Goal: Task Accomplishment & Management: Manage account settings

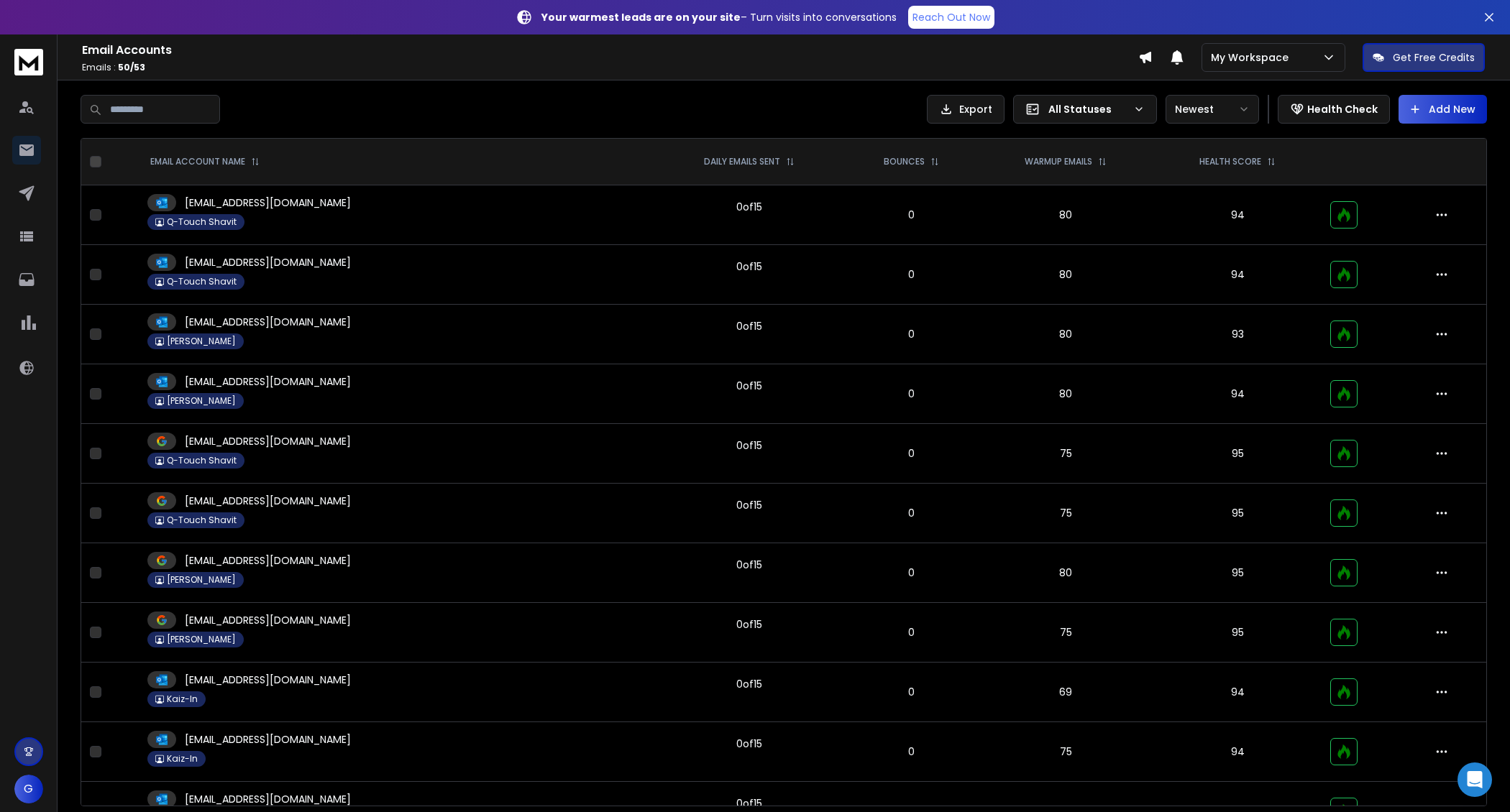
click at [24, 347] on div at bounding box center [29, 240] width 33 height 295
drag, startPoint x: 27, startPoint y: 358, endPoint x: 28, endPoint y: 352, distance: 6.1
click at [28, 359] on icon at bounding box center [27, 367] width 17 height 17
click at [24, 789] on span "G" at bounding box center [28, 789] width 29 height 29
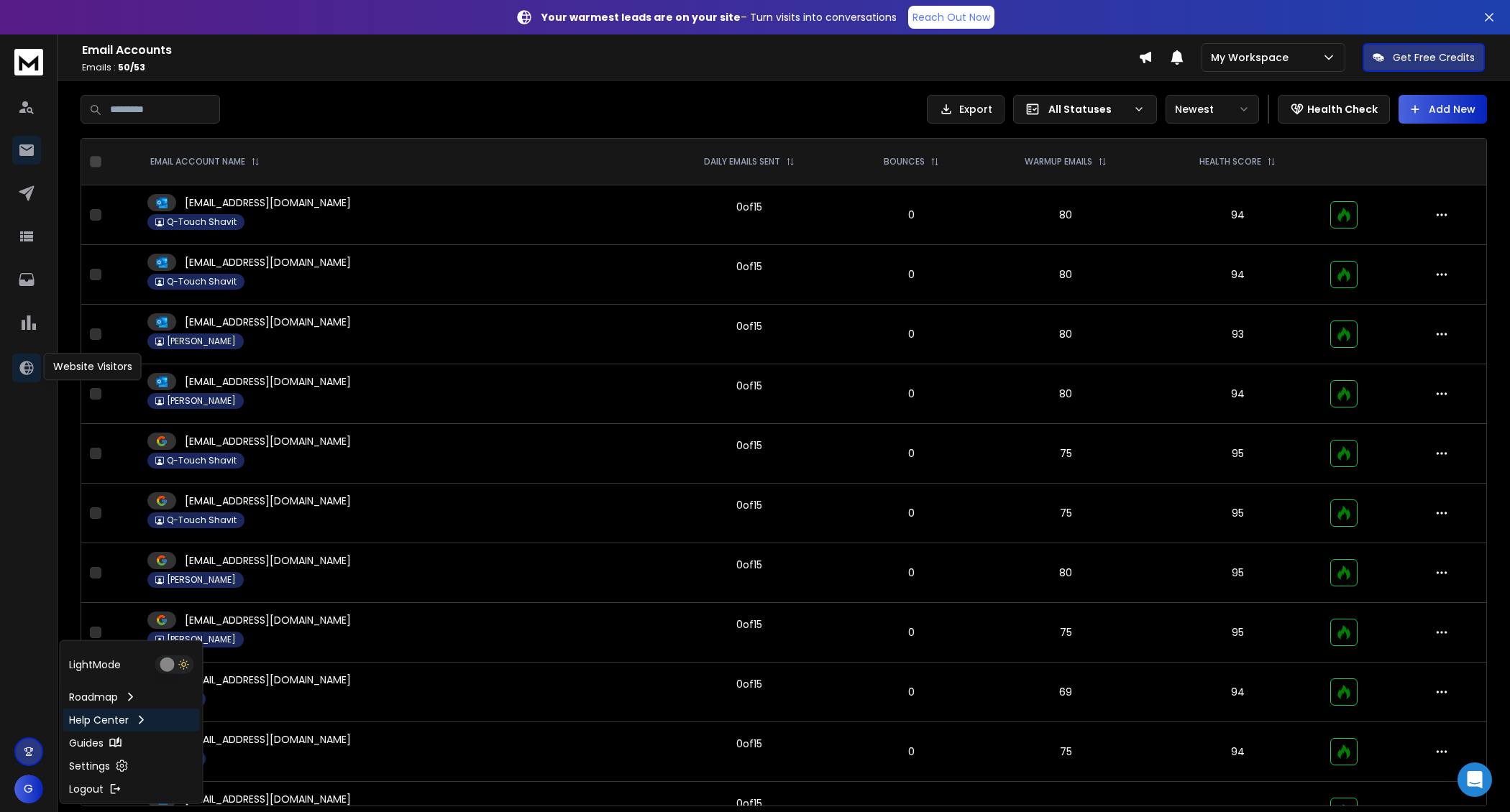
click at [29, 369] on icon at bounding box center [27, 367] width 17 height 17
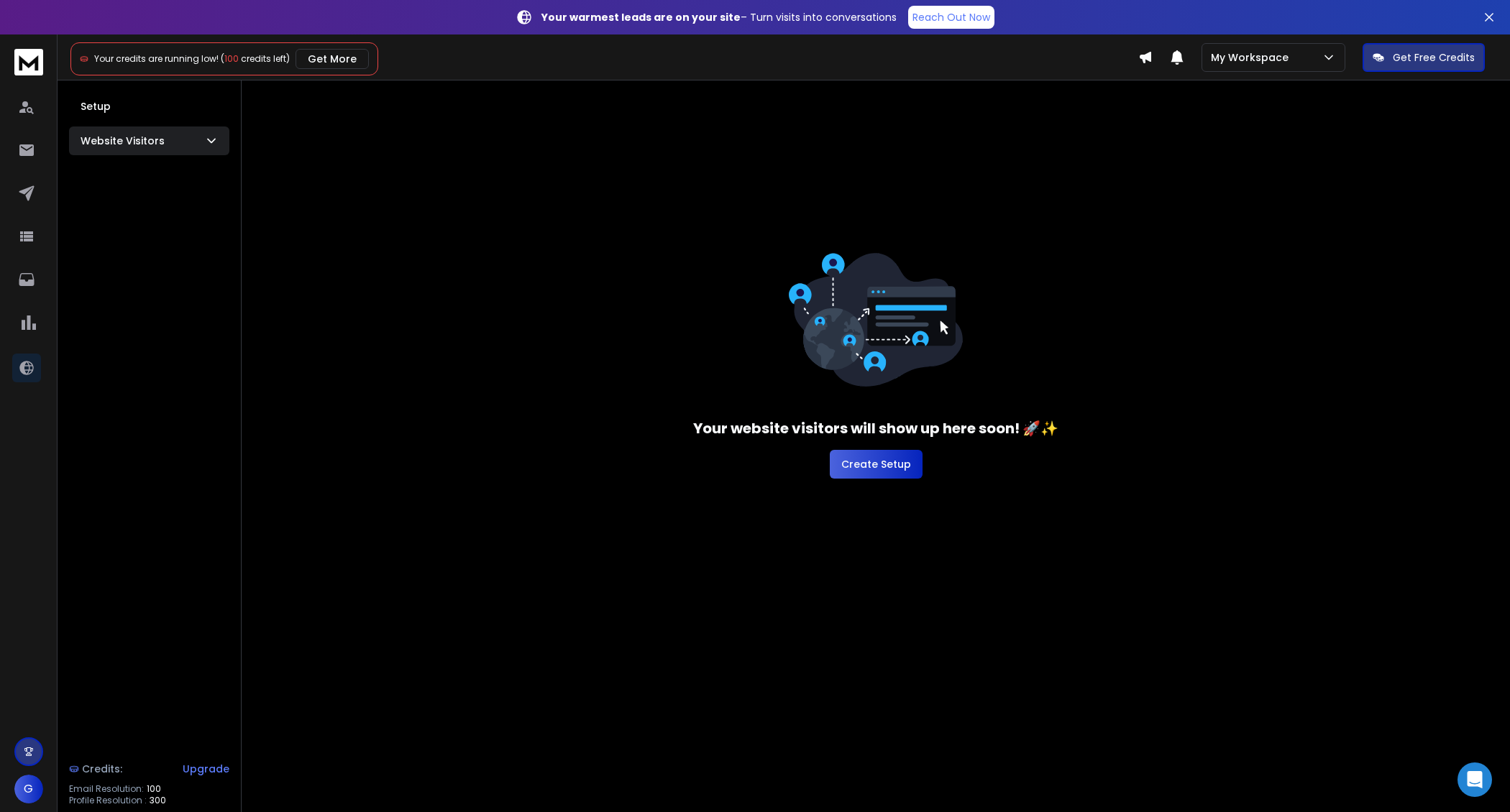
click at [165, 146] on button "Website Visitors" at bounding box center [149, 140] width 160 height 29
click at [104, 101] on button "Setup" at bounding box center [149, 106] width 160 height 29
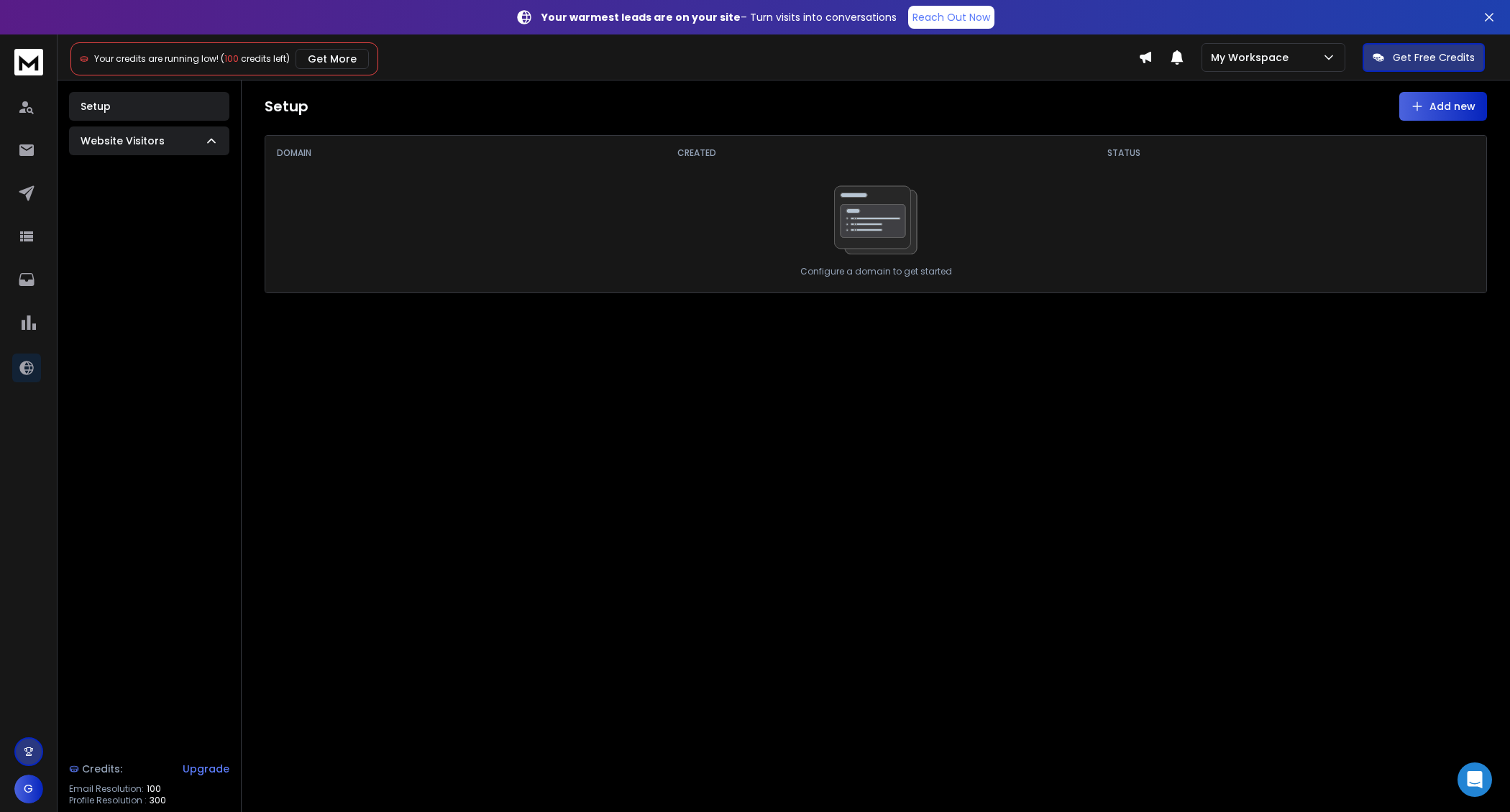
click at [136, 148] on button "Website Visitors" at bounding box center [149, 140] width 160 height 29
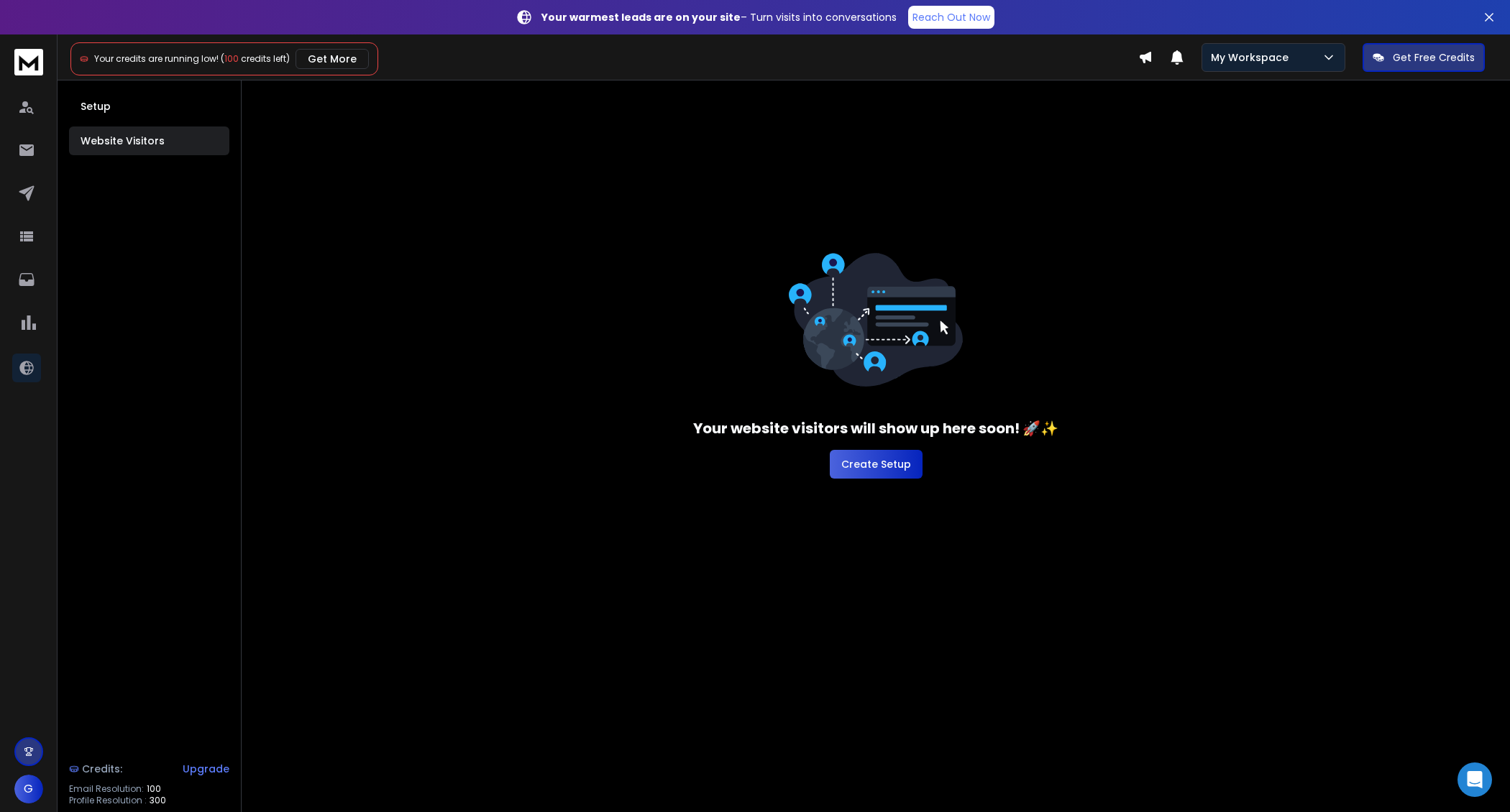
click at [1282, 47] on button "My Workspace" at bounding box center [1273, 57] width 144 height 29
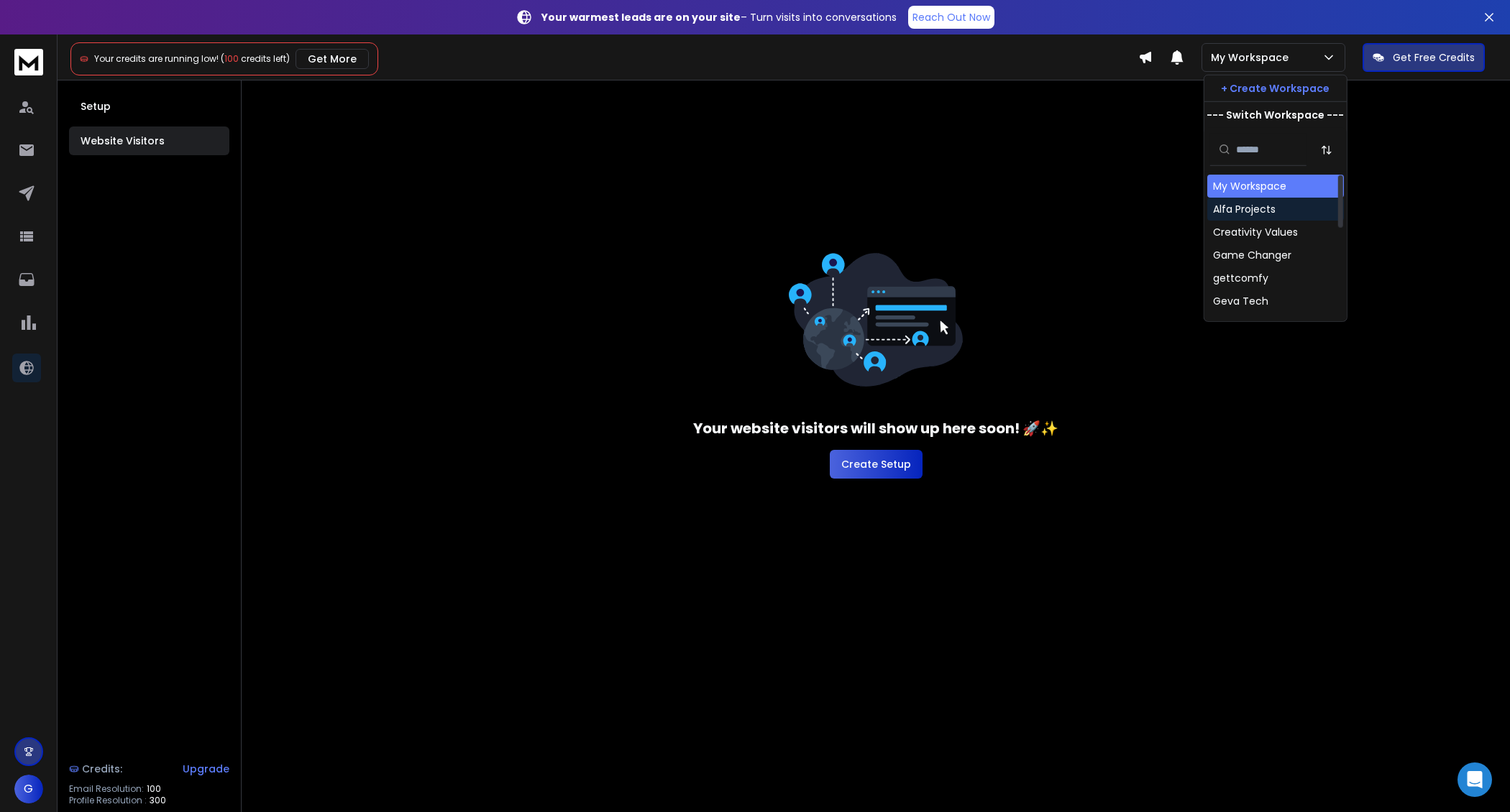
click at [1263, 215] on div "Alfa Projects" at bounding box center [1276, 209] width 136 height 23
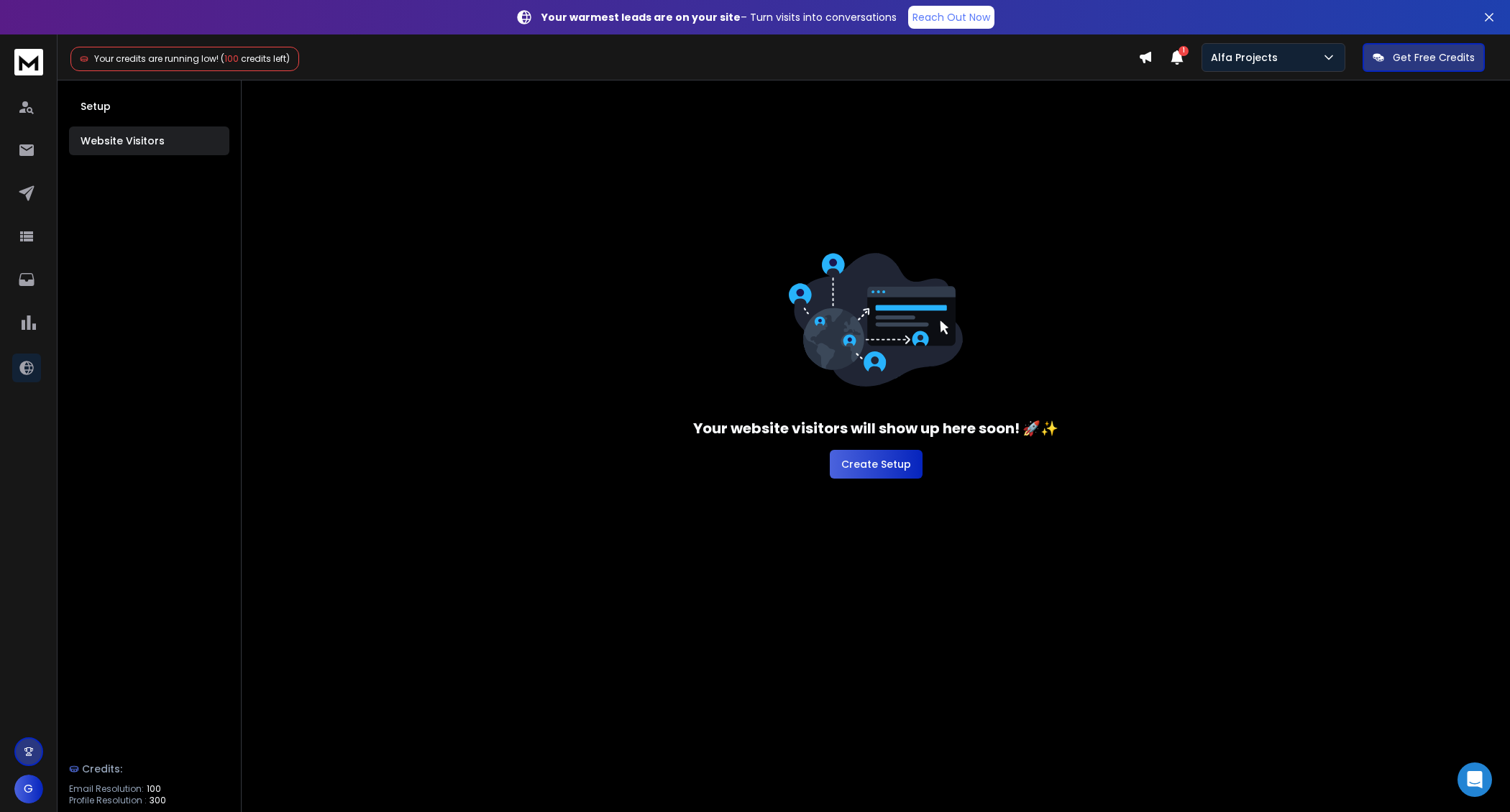
click at [1270, 58] on p "Alfa Projects" at bounding box center [1246, 57] width 72 height 14
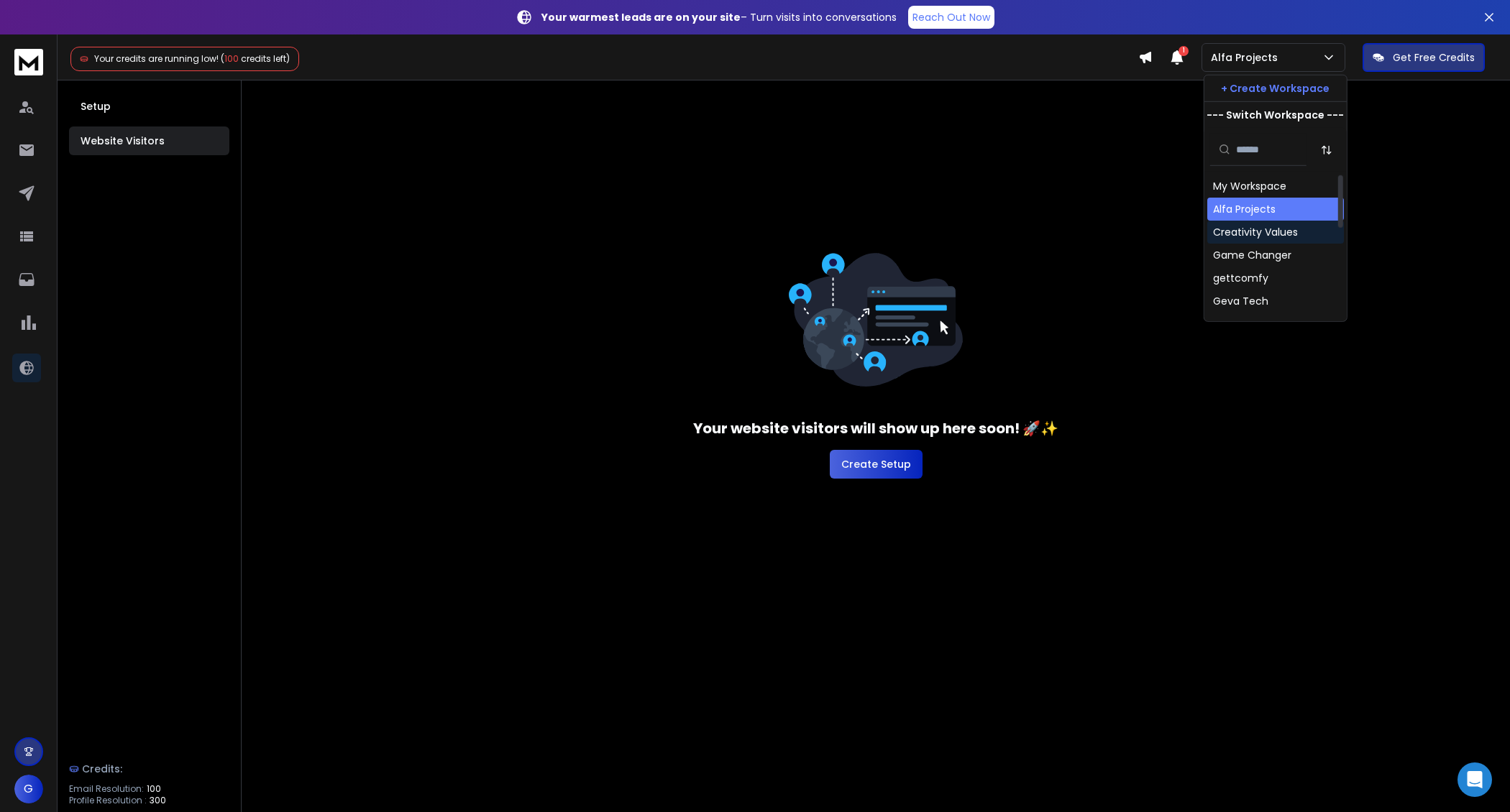
click at [1285, 240] on div "Creativity Values" at bounding box center [1276, 232] width 136 height 23
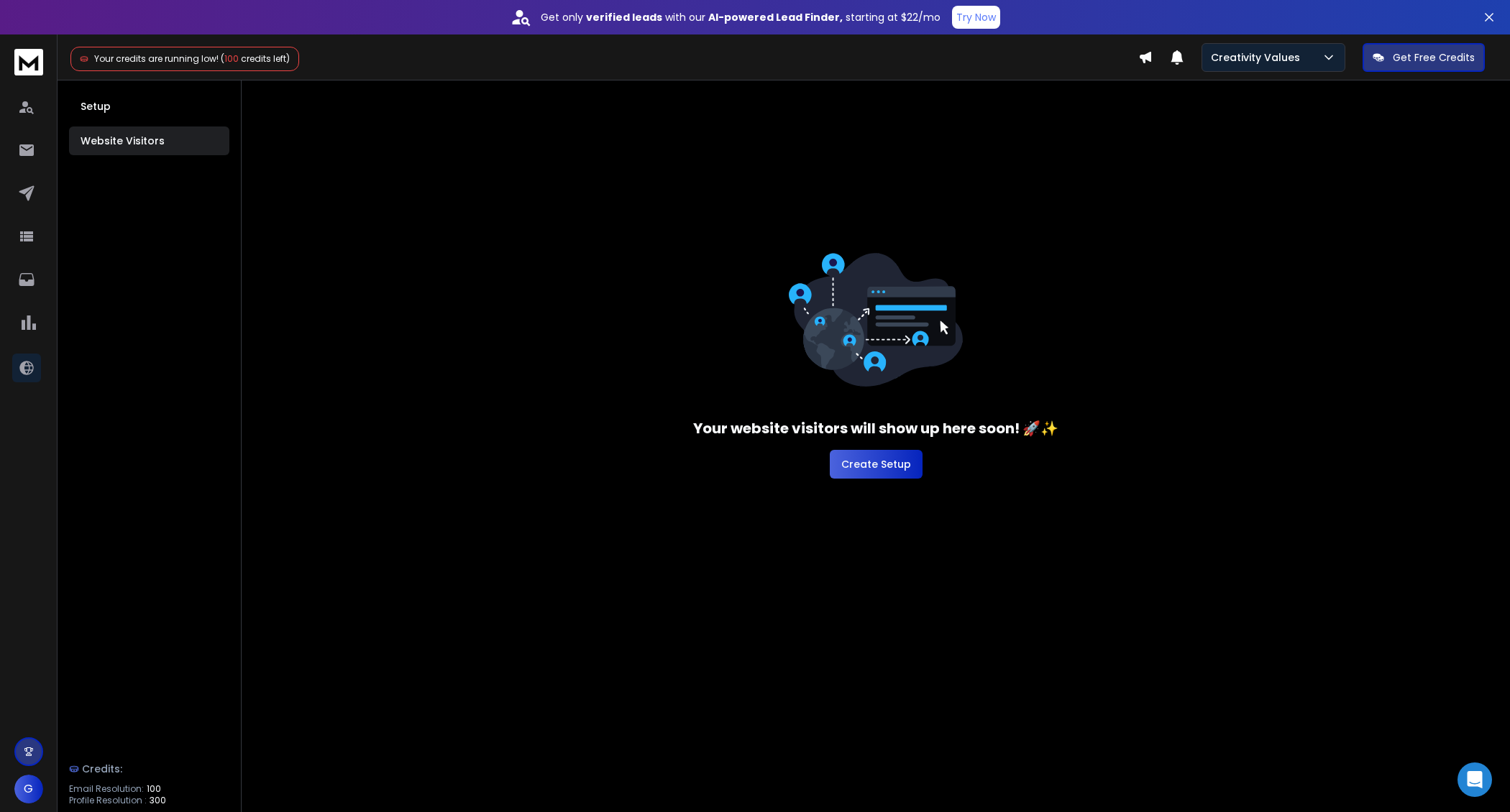
drag, startPoint x: 0, startPoint y: 0, endPoint x: 1270, endPoint y: 52, distance: 1271.1
click at [1270, 52] on p "Creativity Values" at bounding box center [1258, 57] width 95 height 14
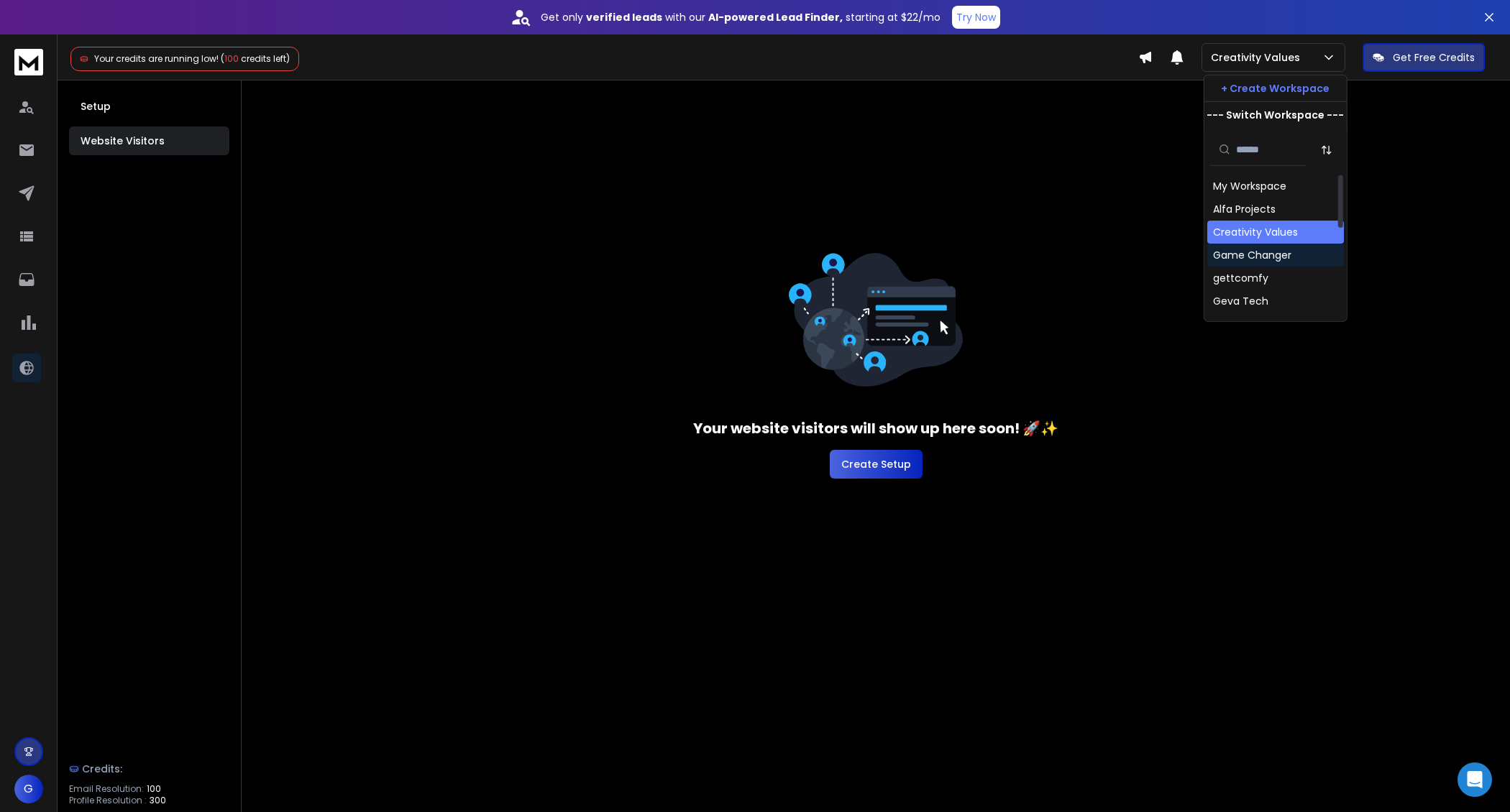
click at [1277, 258] on div "Game Changer" at bounding box center [1252, 254] width 78 height 14
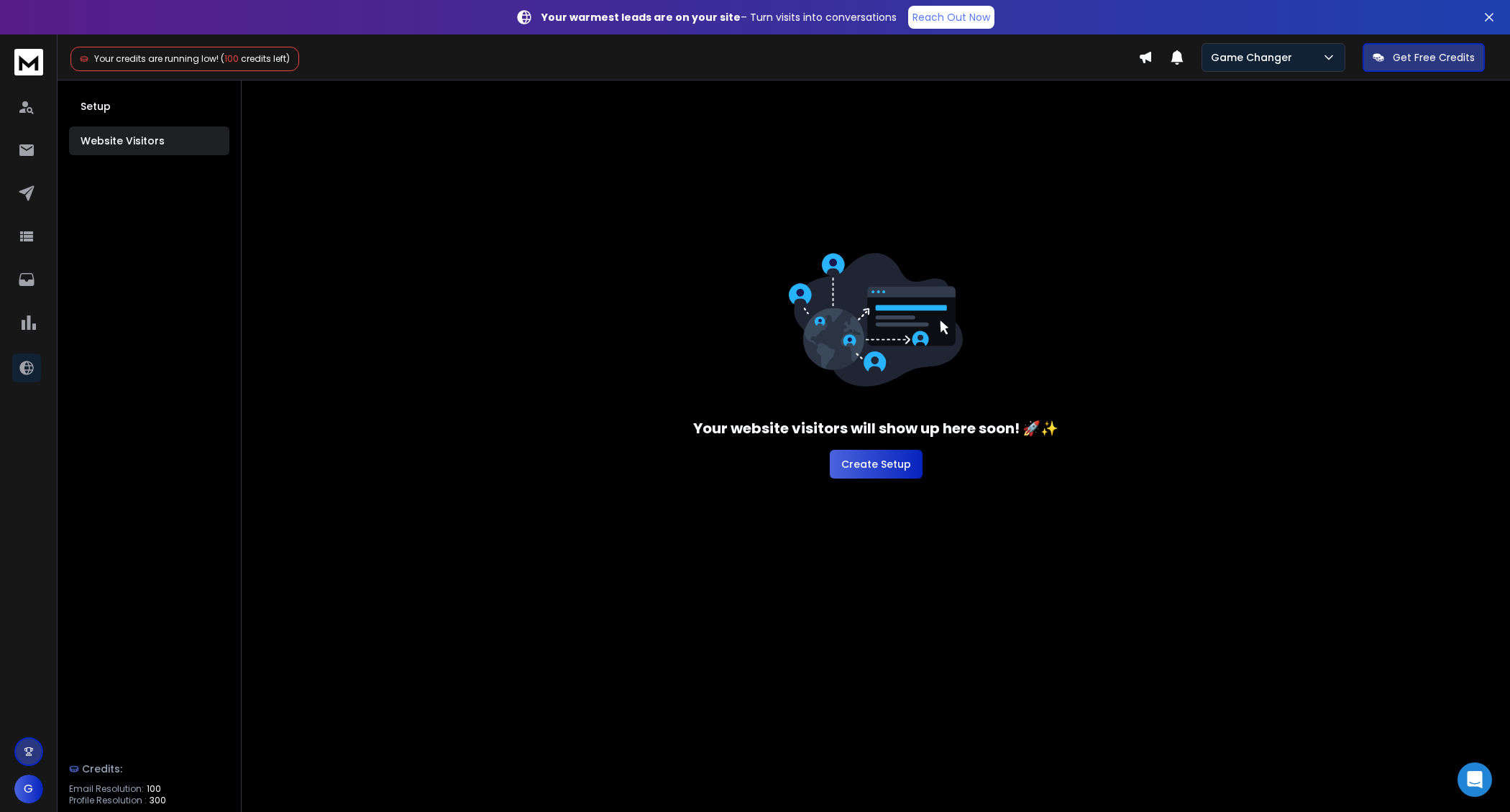
click at [1215, 52] on p "Game Changer" at bounding box center [1254, 57] width 87 height 14
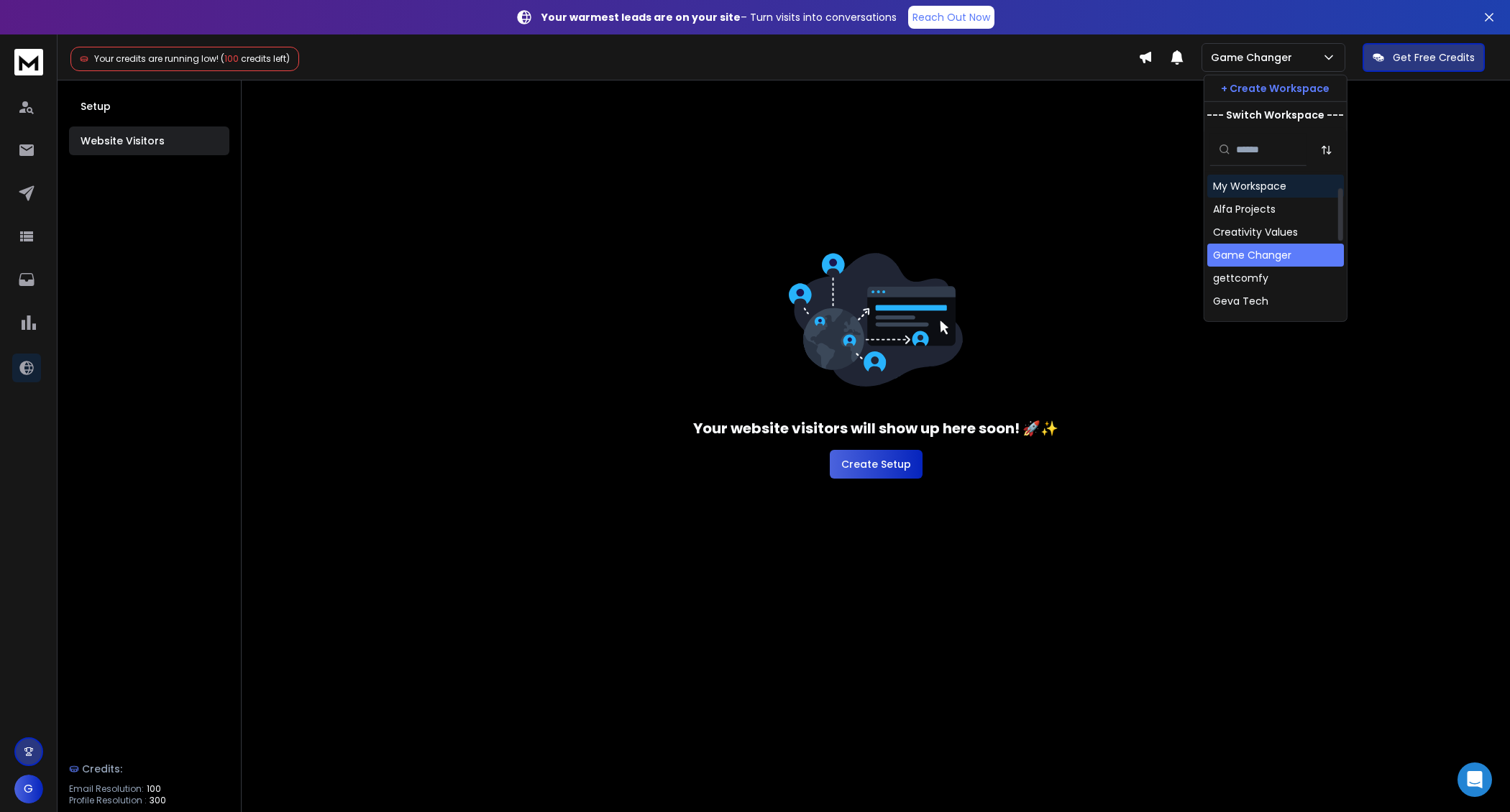
scroll to position [247, 0]
click at [1262, 228] on div "Q-Touch Shavit" at bounding box center [1276, 239] width 136 height 23
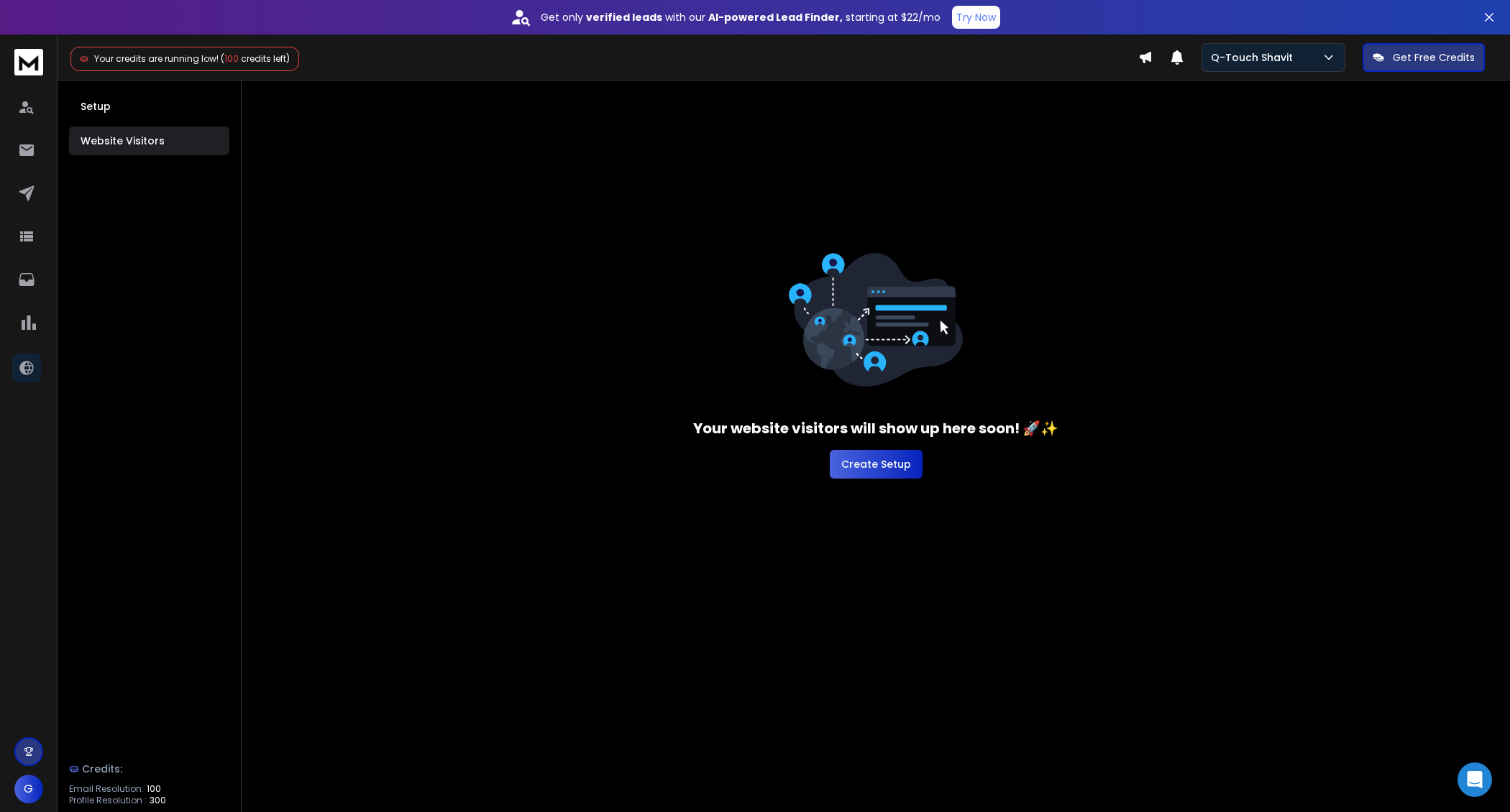
click at [1257, 45] on button "Q-Touch Shavit" at bounding box center [1273, 57] width 144 height 29
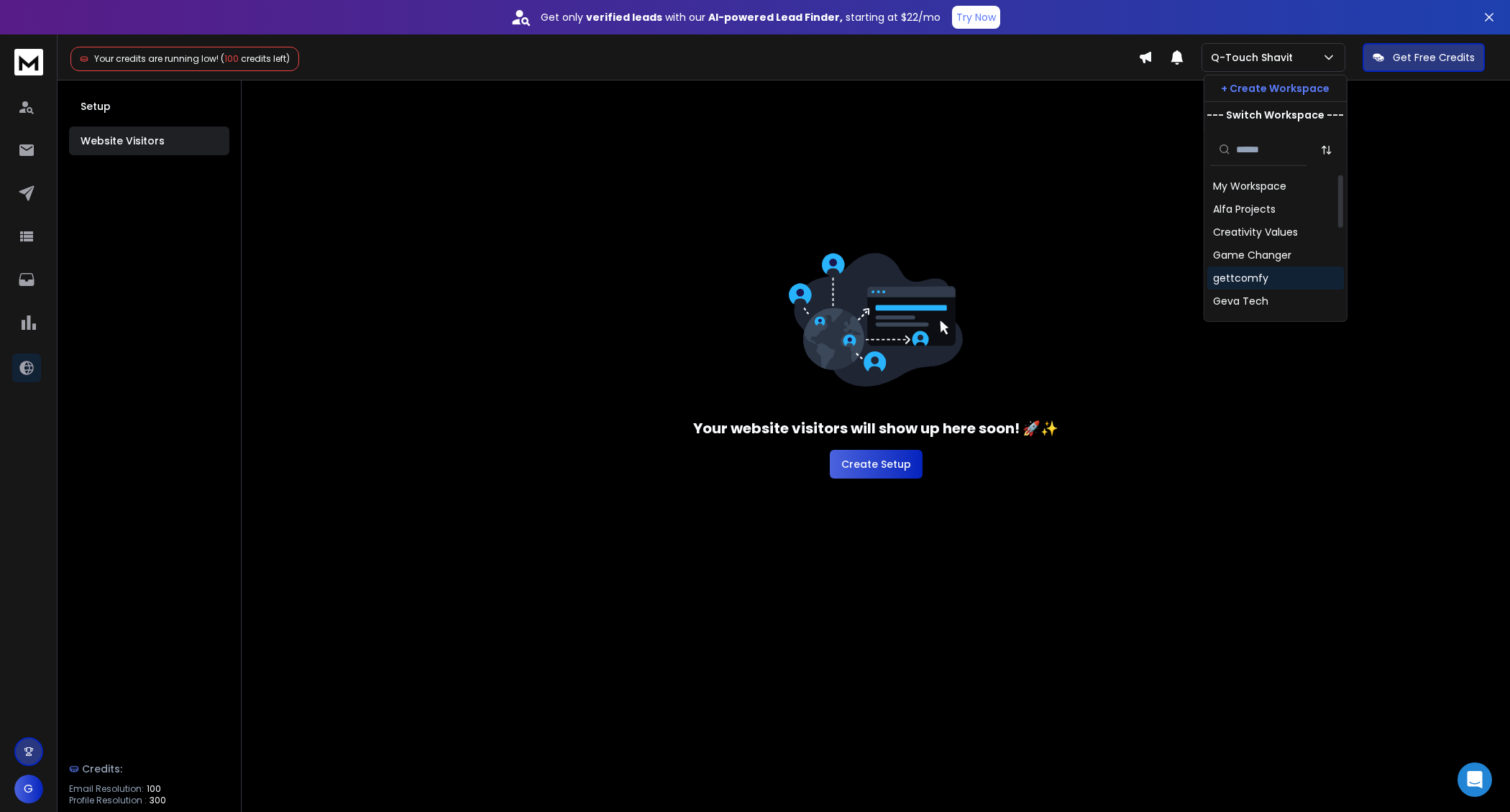
scroll to position [247, 0]
click at [1246, 308] on div "[PERSON_NAME]" at bounding box center [1252, 307] width 79 height 14
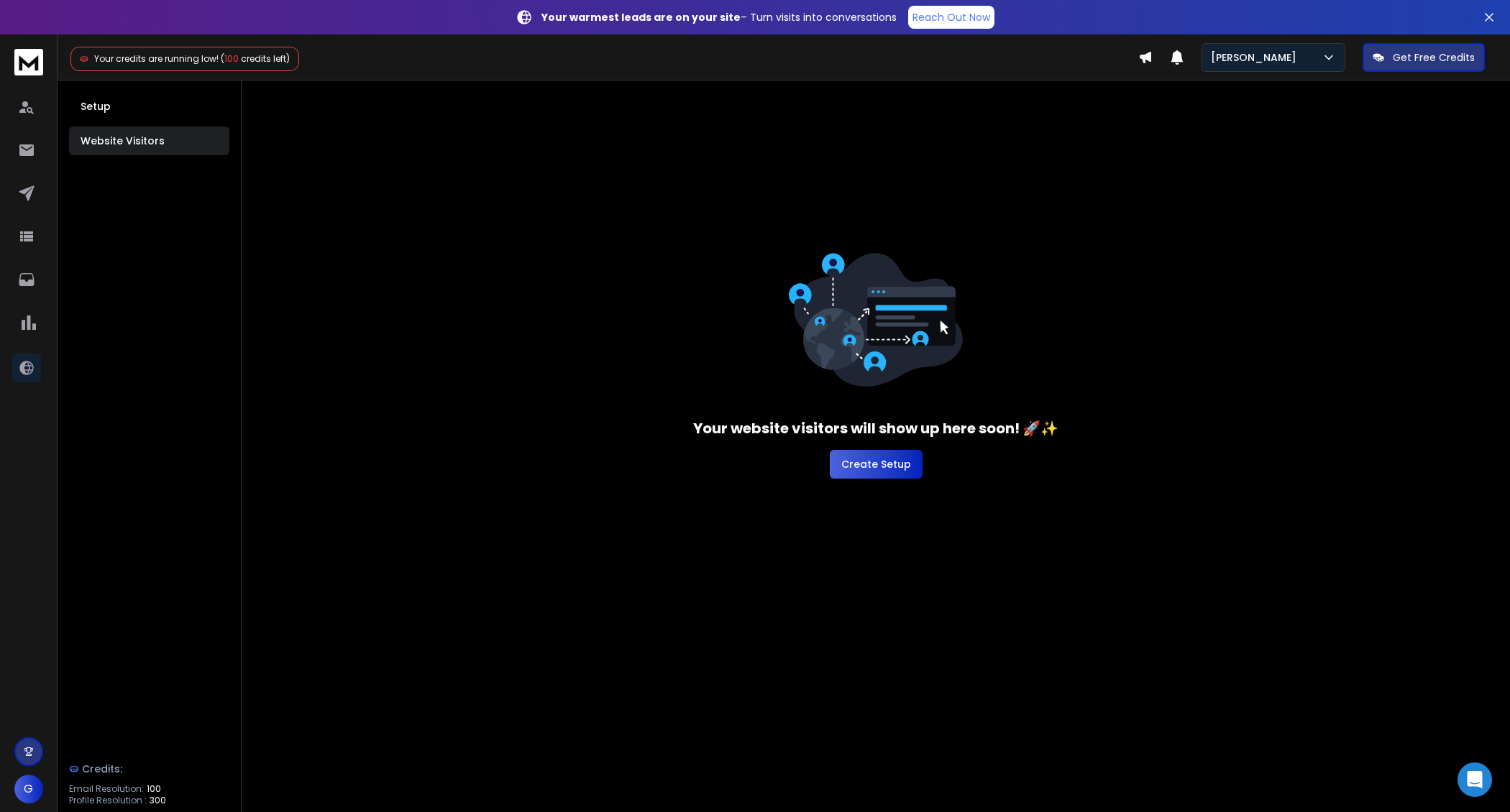
click at [1238, 51] on p "[PERSON_NAME]" at bounding box center [1256, 57] width 91 height 14
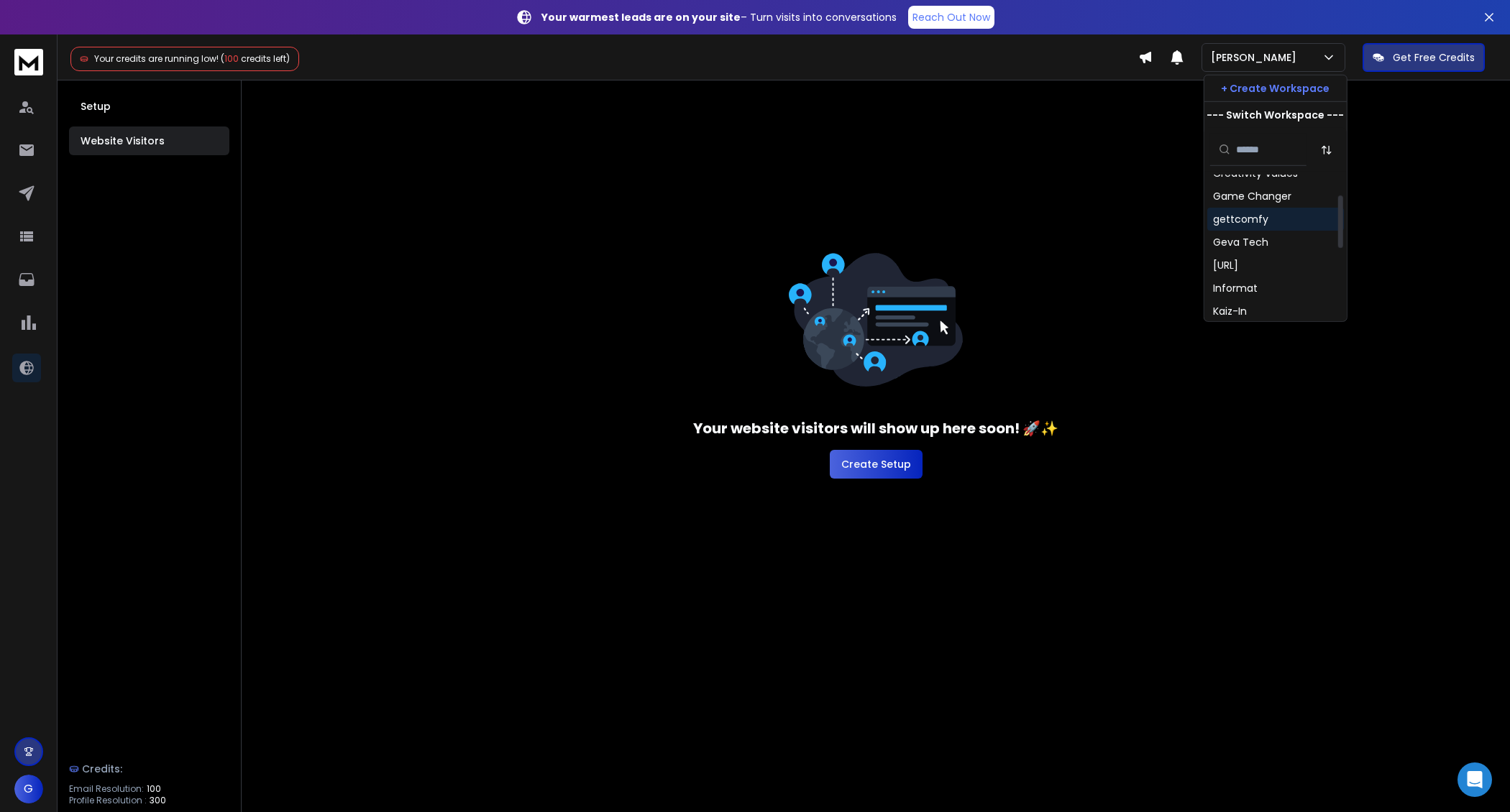
scroll to position [45, 0]
click at [1274, 285] on div "[URL]" at bounding box center [1276, 279] width 136 height 23
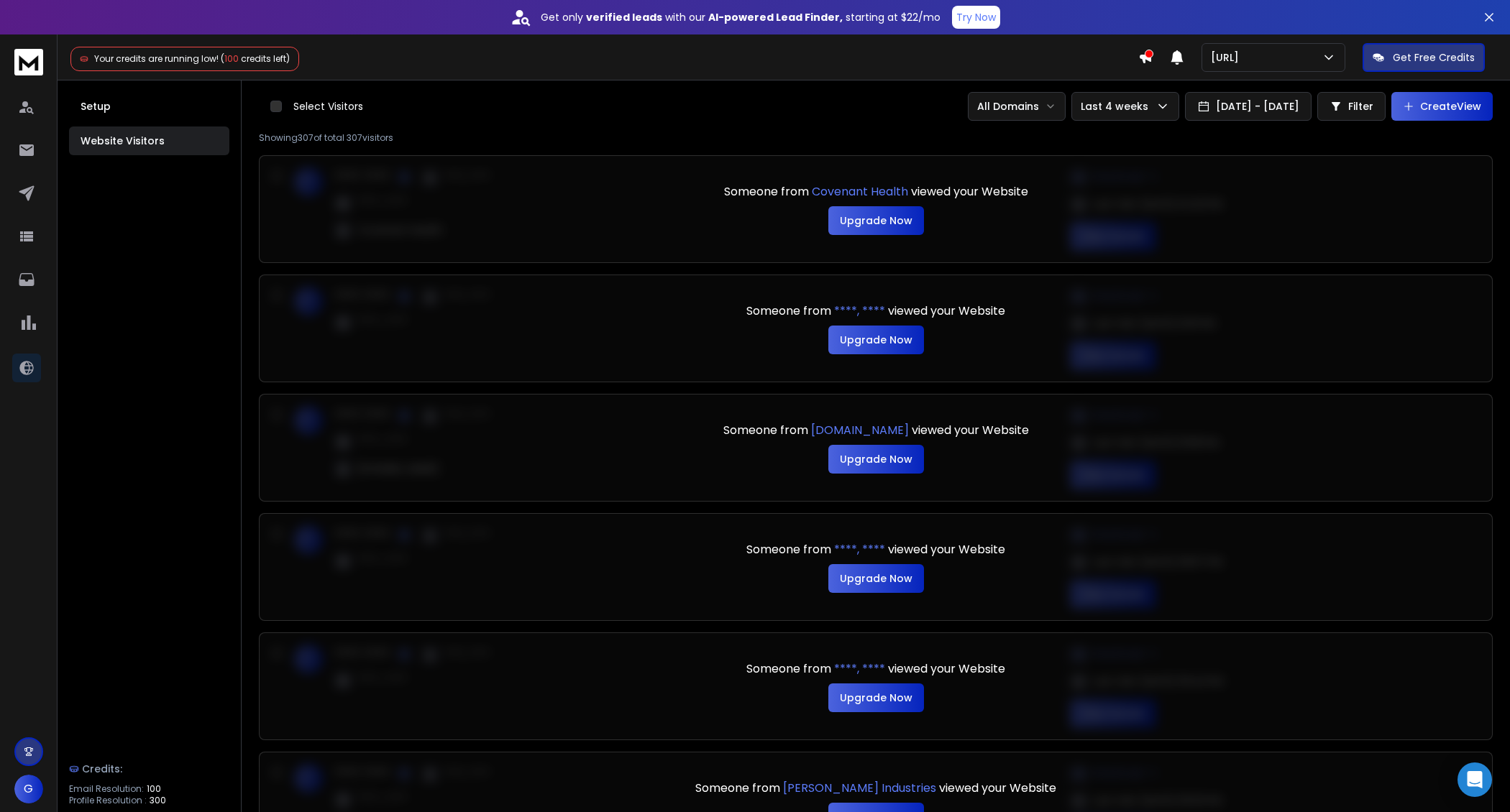
click at [876, 348] on button "Upgrade Now" at bounding box center [876, 340] width 96 height 29
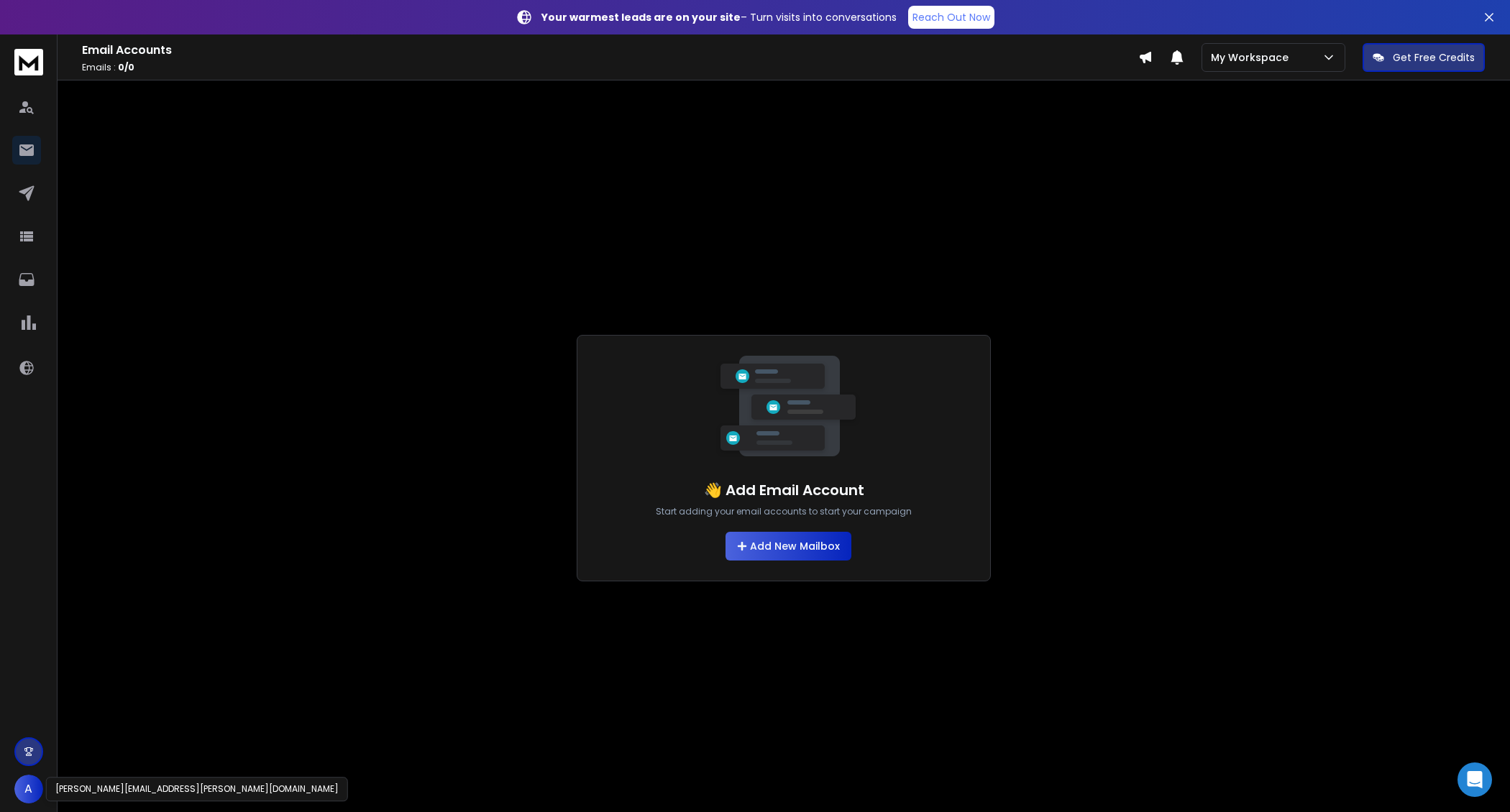
click at [36, 798] on span "A" at bounding box center [28, 789] width 29 height 29
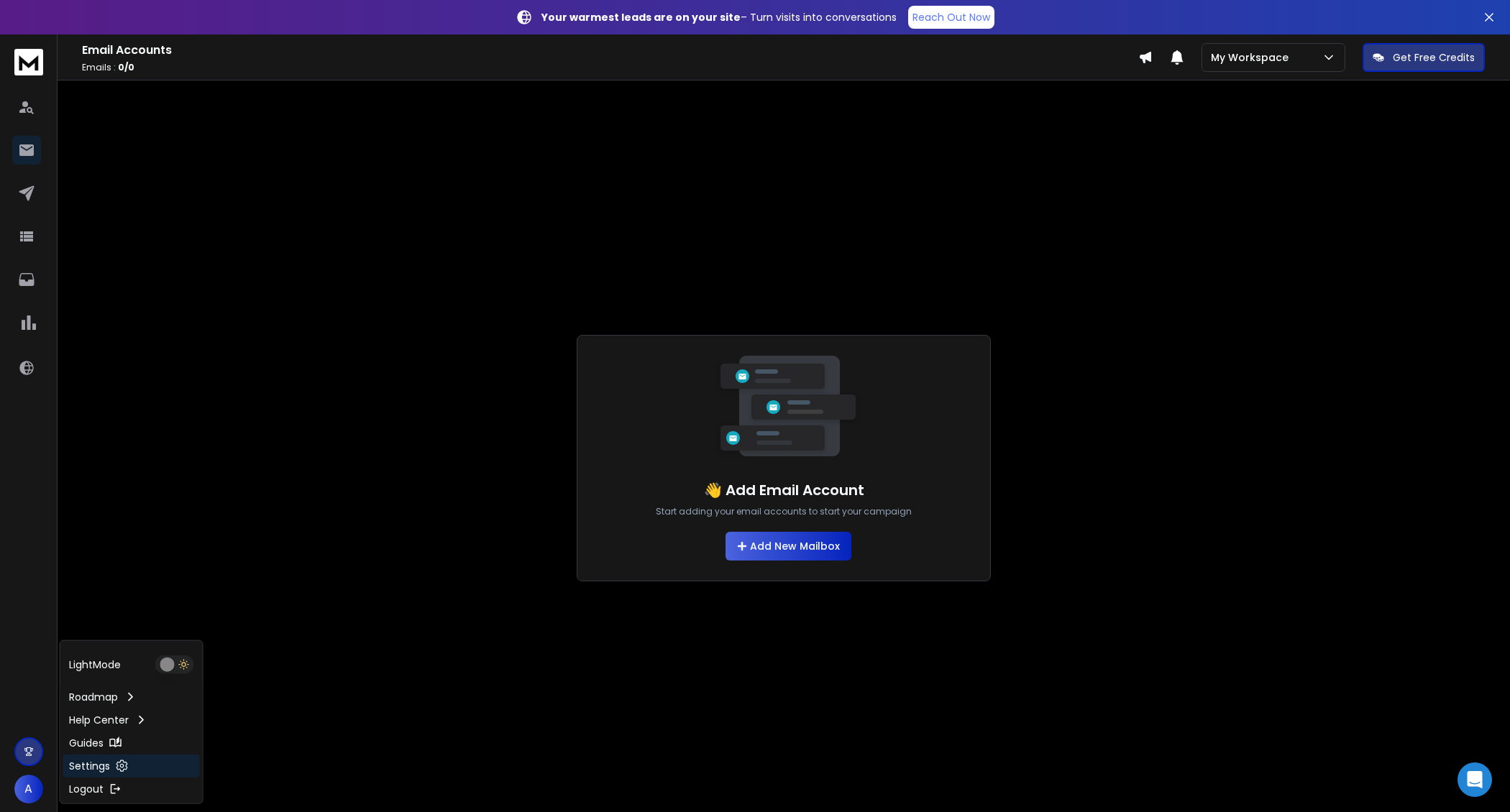
click at [146, 762] on div "Settings" at bounding box center [131, 766] width 136 height 23
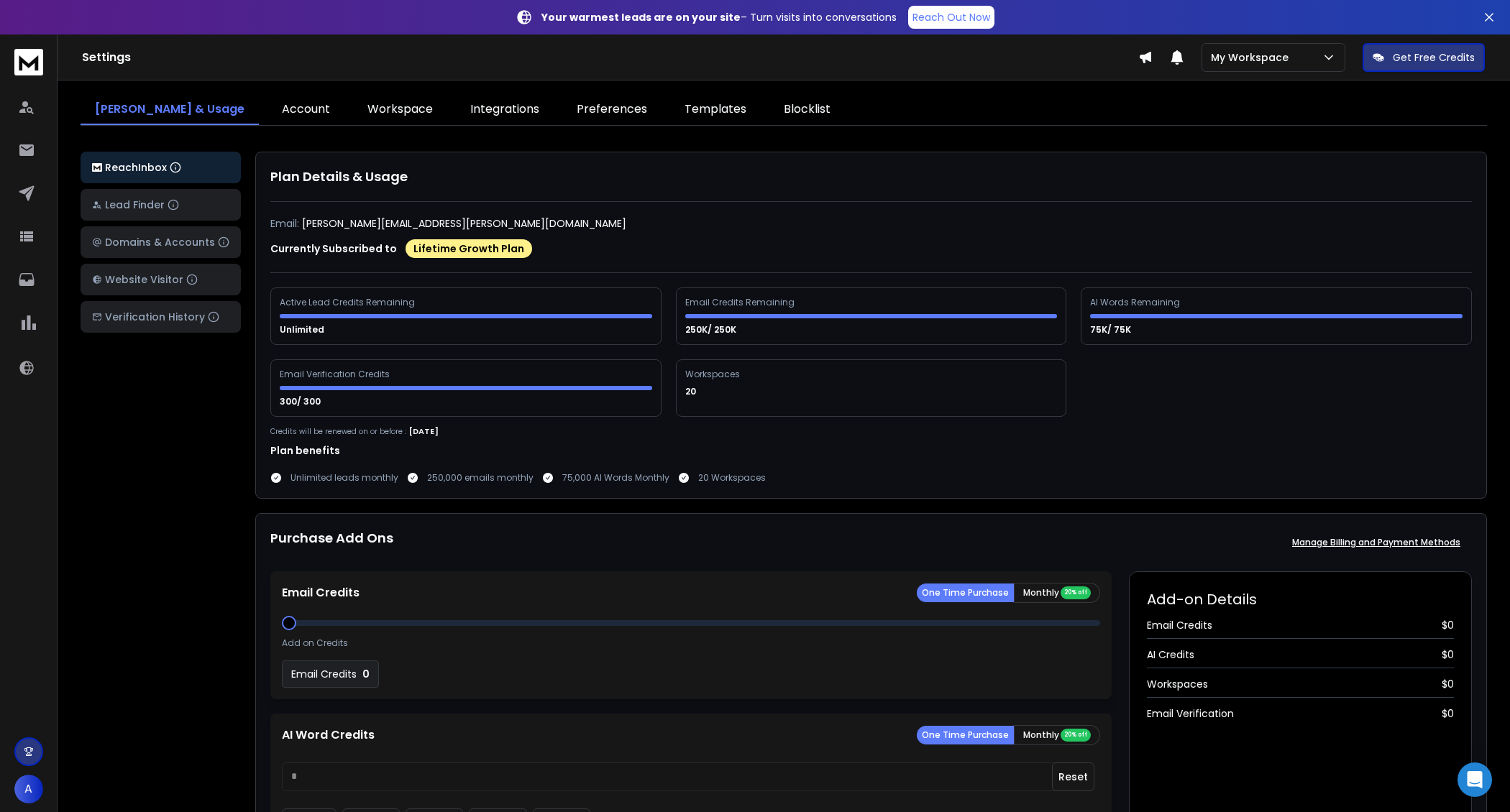
click at [353, 114] on link "Workspace" at bounding box center [400, 110] width 94 height 30
